Goal: Task Accomplishment & Management: Manage account settings

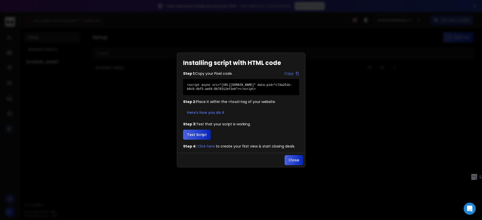
click at [286, 71] on button "Copy" at bounding box center [292, 73] width 15 height 5
drag, startPoint x: 197, startPoint y: 106, endPoint x: 277, endPoint y: 105, distance: 80.5
click at [277, 104] on p "Step 2: Place it within the <head> tag of your website." at bounding box center [241, 101] width 116 height 5
copy p "Place it within the <head> tag of your website."
click at [202, 137] on button "Test Script" at bounding box center [197, 134] width 28 height 10
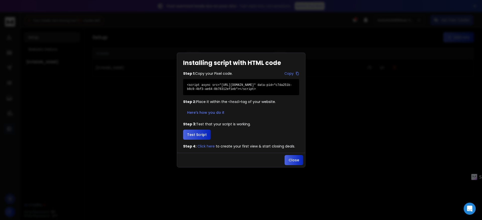
click at [207, 140] on button "Test Script" at bounding box center [197, 134] width 28 height 10
click at [296, 165] on button "Close" at bounding box center [294, 160] width 19 height 10
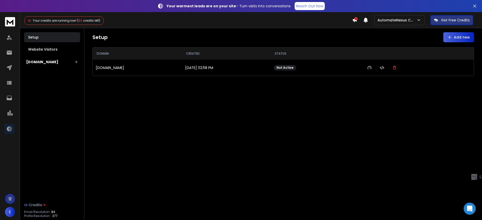
click at [55, 63] on p "[DOMAIN_NAME]" at bounding box center [42, 61] width 32 height 5
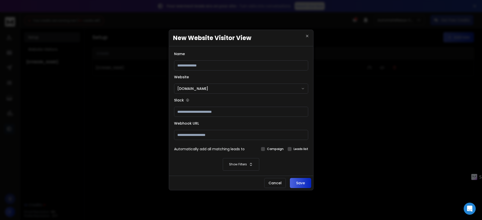
click at [310, 36] on h1 "New Website Visitor View" at bounding box center [241, 38] width 144 height 16
click at [307, 36] on icon "button" at bounding box center [307, 36] width 4 height 4
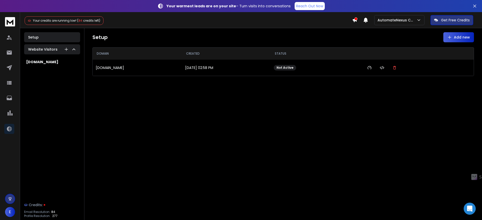
click at [55, 48] on button "Website Visitors" at bounding box center [52, 49] width 56 height 10
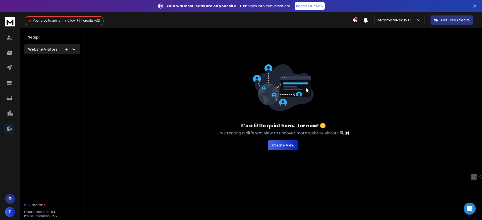
click at [55, 48] on button "Website Visitors" at bounding box center [52, 49] width 56 height 10
click at [47, 63] on p "[DOMAIN_NAME]" at bounding box center [42, 61] width 32 height 5
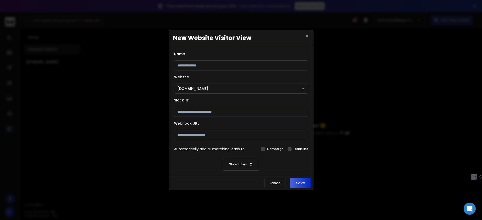
click at [308, 34] on icon "button" at bounding box center [307, 36] width 4 height 4
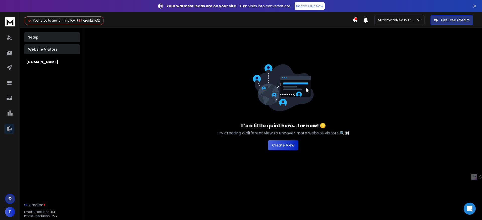
click at [37, 39] on button "Setup" at bounding box center [52, 37] width 56 height 10
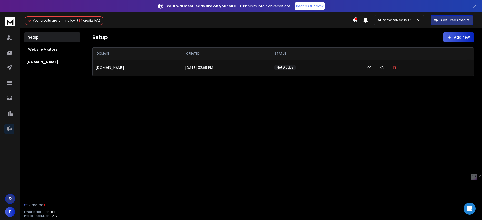
click at [296, 69] on div "Not Active" at bounding box center [285, 68] width 22 height 6
click at [389, 70] on button at bounding box center [382, 68] width 13 height 10
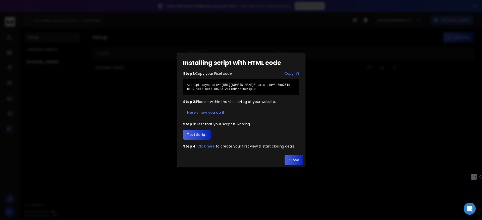
click at [293, 162] on button "Close" at bounding box center [294, 160] width 19 height 10
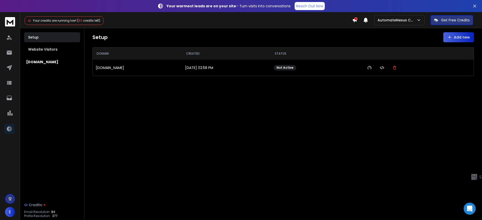
click at [319, 120] on div "Your warmest leads are on your site – Turn visits into conversations Reach Out …" at bounding box center [241, 110] width 482 height 220
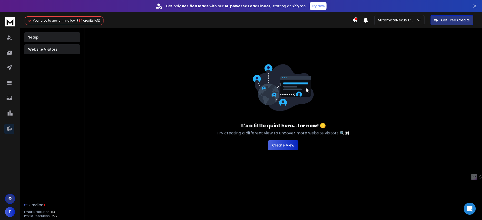
click at [36, 37] on button "Setup" at bounding box center [52, 37] width 56 height 10
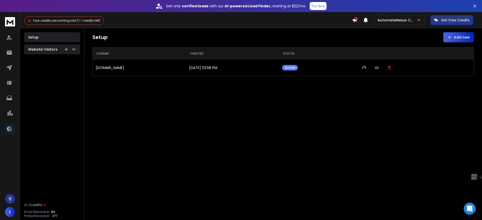
click at [50, 50] on button "Website Visitors" at bounding box center [52, 49] width 56 height 10
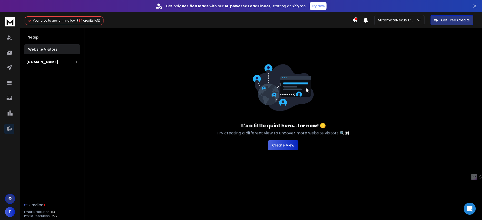
click at [56, 63] on p "automatenexuscrm.com" at bounding box center [42, 61] width 32 height 5
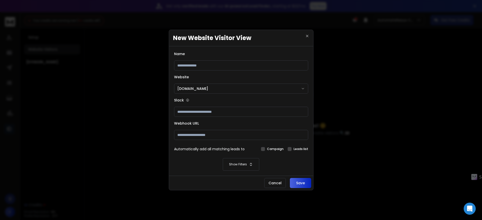
click at [227, 65] on input at bounding box center [241, 65] width 134 height 10
type input "**********"
click at [199, 111] on input at bounding box center [241, 112] width 134 height 10
click at [216, 102] on div "Slack" at bounding box center [241, 100] width 134 height 5
click at [213, 112] on input at bounding box center [241, 112] width 134 height 10
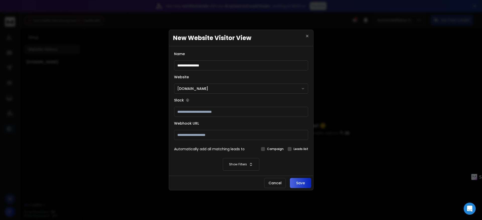
click at [214, 101] on div "Slack" at bounding box center [241, 100] width 134 height 5
click at [264, 150] on button "Name" at bounding box center [263, 149] width 4 height 4
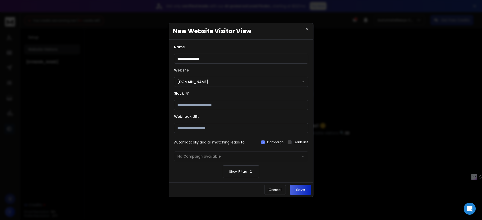
click at [261, 143] on button "Name" at bounding box center [263, 142] width 4 height 4
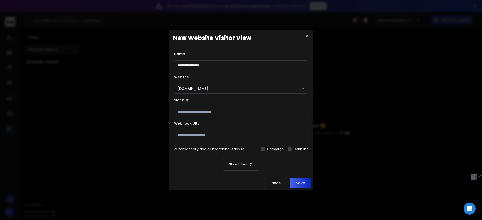
click at [291, 149] on button "Name" at bounding box center [290, 149] width 4 height 4
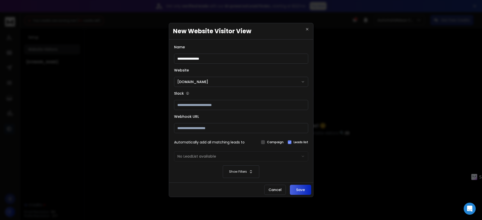
click at [288, 143] on button "Name" at bounding box center [290, 142] width 4 height 4
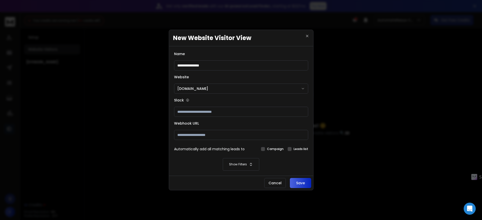
click at [299, 184] on button "Save" at bounding box center [300, 183] width 21 height 10
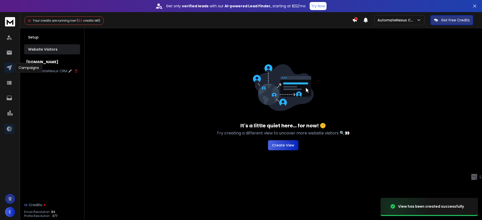
click at [12, 66] on icon at bounding box center [9, 68] width 6 height 6
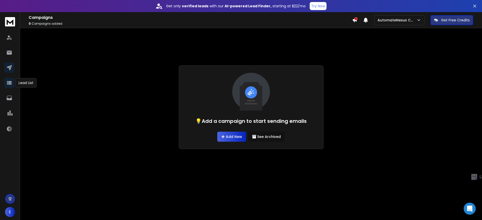
click at [8, 83] on icon at bounding box center [9, 83] width 6 height 6
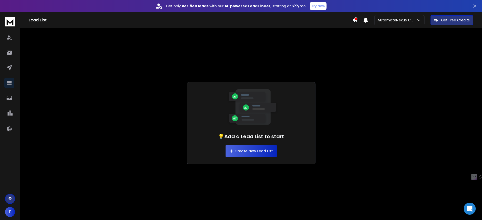
click at [245, 152] on button "Create New Lead List" at bounding box center [251, 151] width 51 height 12
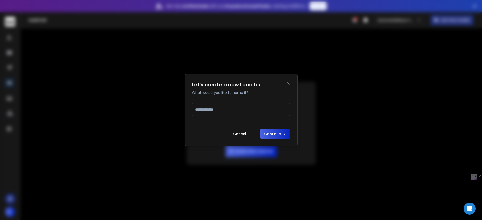
click at [211, 113] on input at bounding box center [241, 109] width 99 height 13
click at [223, 111] on input "**********" at bounding box center [241, 109] width 99 height 13
type input "**********"
click at [276, 137] on button "Continue" at bounding box center [275, 134] width 30 height 10
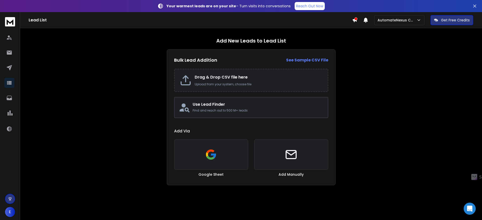
click at [14, 128] on div at bounding box center [10, 130] width 12 height 12
click at [10, 131] on icon at bounding box center [9, 128] width 5 height 5
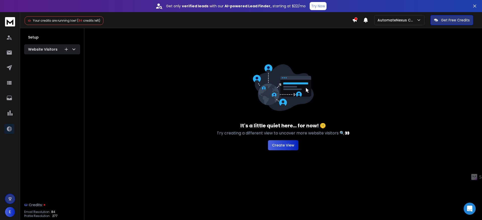
click at [58, 52] on button "Website Visitors" at bounding box center [52, 49] width 56 height 10
click at [60, 72] on div "AutomateNexus CRM" at bounding box center [48, 70] width 37 height 5
click at [293, 144] on button "Create View" at bounding box center [283, 145] width 30 height 10
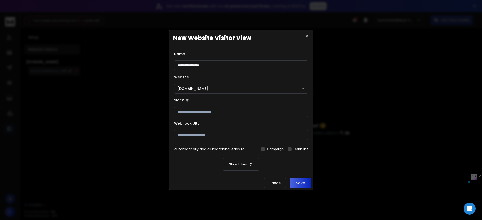
click at [291, 149] on button "Name" at bounding box center [290, 149] width 4 height 4
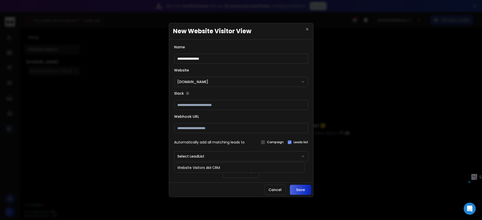
click at [289, 157] on body "**********" at bounding box center [241, 114] width 482 height 229
click at [302, 190] on button "Save" at bounding box center [300, 190] width 21 height 10
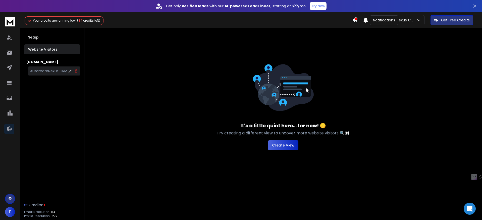
click at [394, 21] on div "Notifications" at bounding box center [384, 20] width 29 height 10
click at [409, 21] on p "AutomateNexus CRM" at bounding box center [397, 20] width 39 height 5
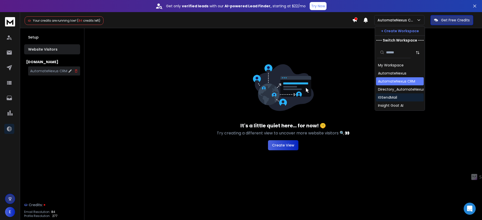
click at [392, 99] on div "IGSendMail" at bounding box center [387, 97] width 19 height 5
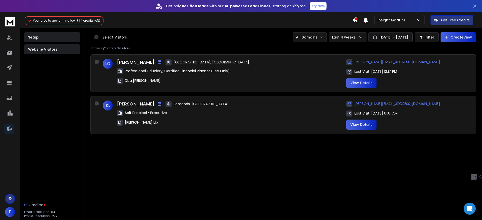
click at [36, 37] on button "Setup" at bounding box center [52, 37] width 56 height 10
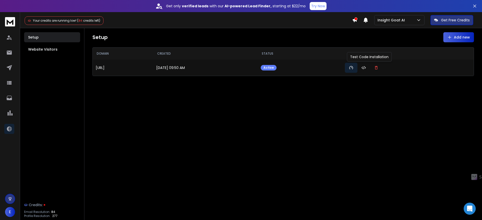
click at [353, 69] on icon at bounding box center [352, 67] width 4 height 3
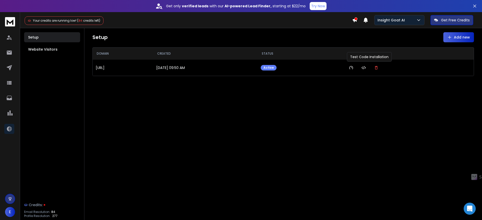
click at [402, 21] on p "Insight Goat AI" at bounding box center [392, 20] width 29 height 5
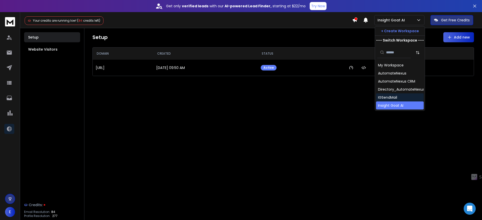
click at [388, 98] on div "IGSendMail" at bounding box center [387, 97] width 19 height 5
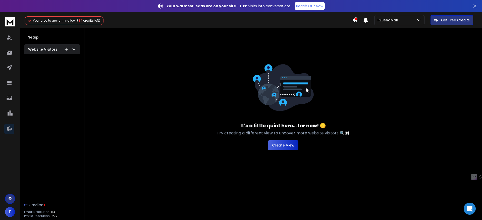
click at [56, 51] on button "Website Visitors" at bounding box center [52, 49] width 56 height 10
click at [60, 71] on div "Website Visitors IGSendMail" at bounding box center [49, 70] width 38 height 5
click at [47, 73] on div "Website Visitors IGSendMail" at bounding box center [49, 70] width 38 height 5
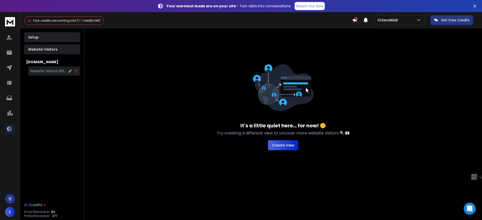
click at [45, 38] on button "Setup" at bounding box center [52, 37] width 56 height 10
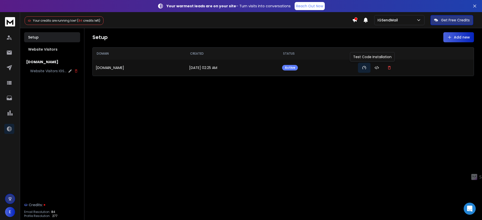
click at [367, 68] on icon at bounding box center [364, 67] width 5 height 5
click at [368, 67] on button at bounding box center [364, 68] width 13 height 10
click at [379, 68] on icon at bounding box center [377, 67] width 5 height 5
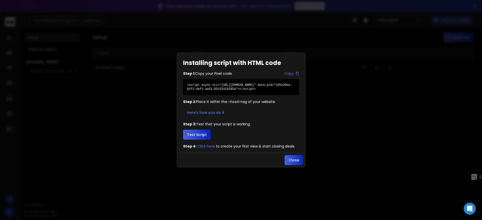
click at [292, 71] on button "Copy" at bounding box center [292, 73] width 15 height 5
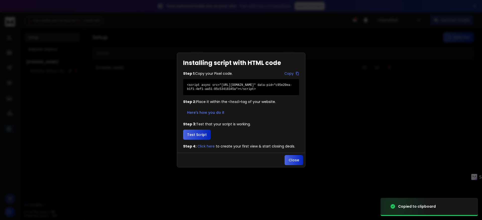
click at [299, 163] on button "Close" at bounding box center [294, 160] width 19 height 10
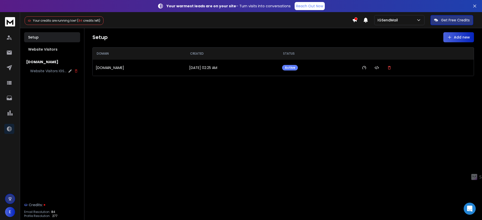
click at [191, 37] on div "Setup Add new" at bounding box center [284, 37] width 382 height 10
